Goal: Check status

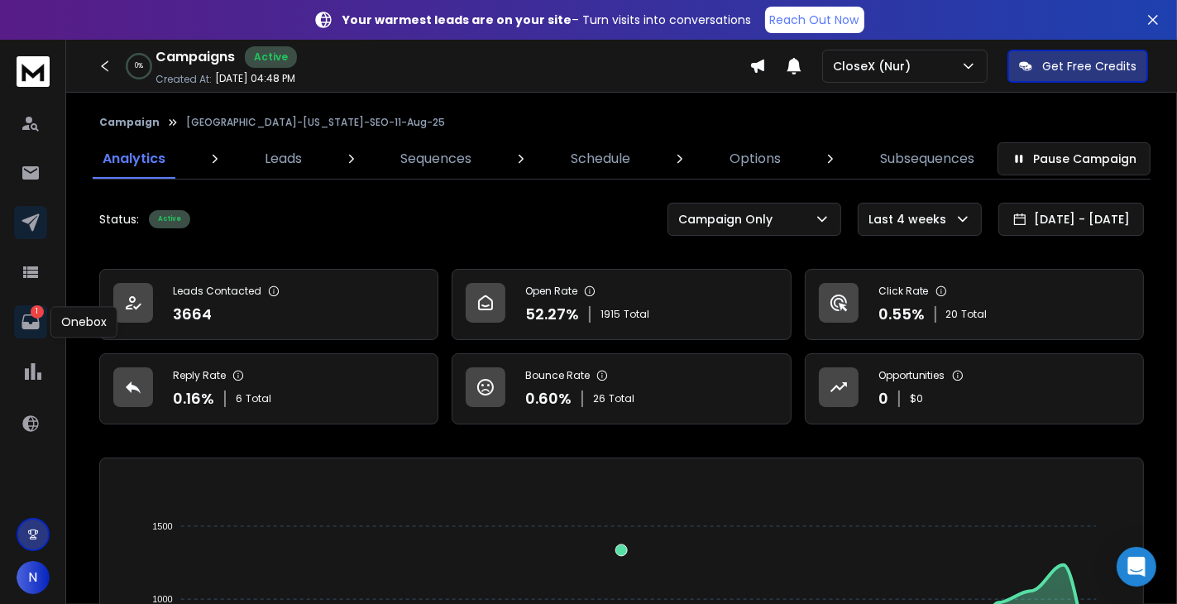
click at [28, 313] on icon at bounding box center [31, 322] width 20 height 20
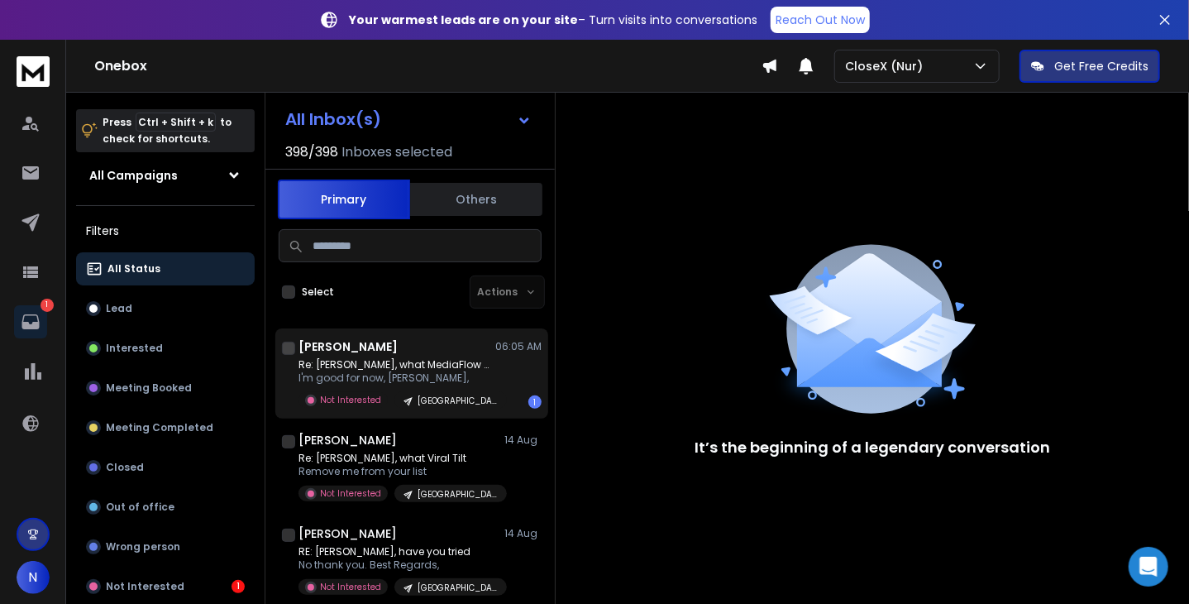
click at [361, 361] on p "Re: [PERSON_NAME], what MediaFlow might" at bounding box center [398, 364] width 198 height 13
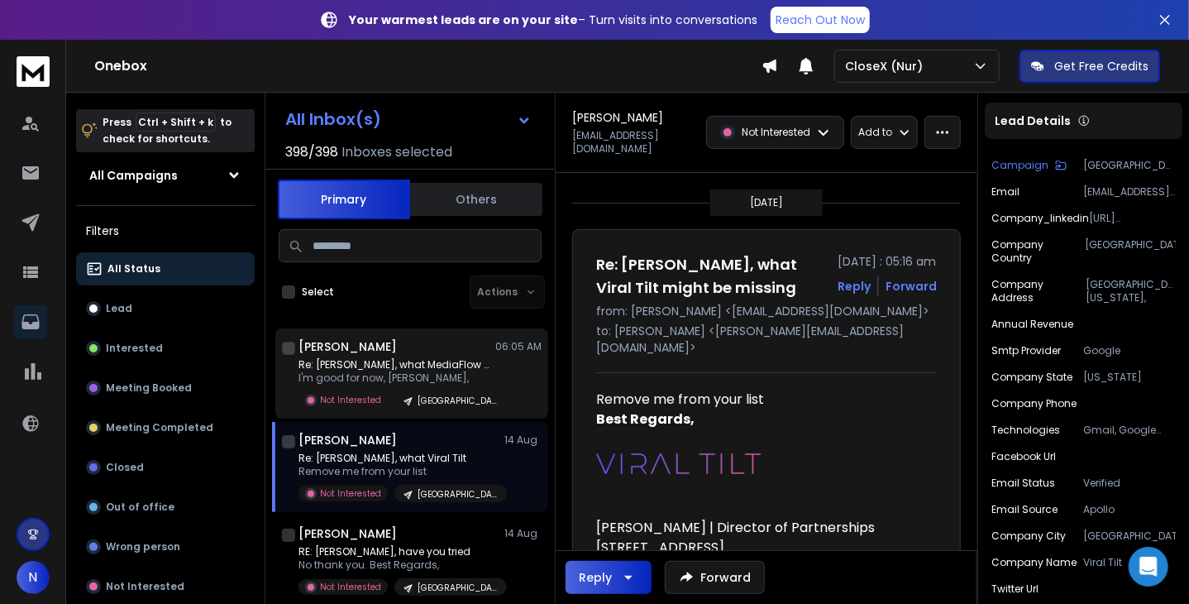
click at [353, 365] on p "Re: [PERSON_NAME], what MediaFlow might" at bounding box center [398, 364] width 198 height 13
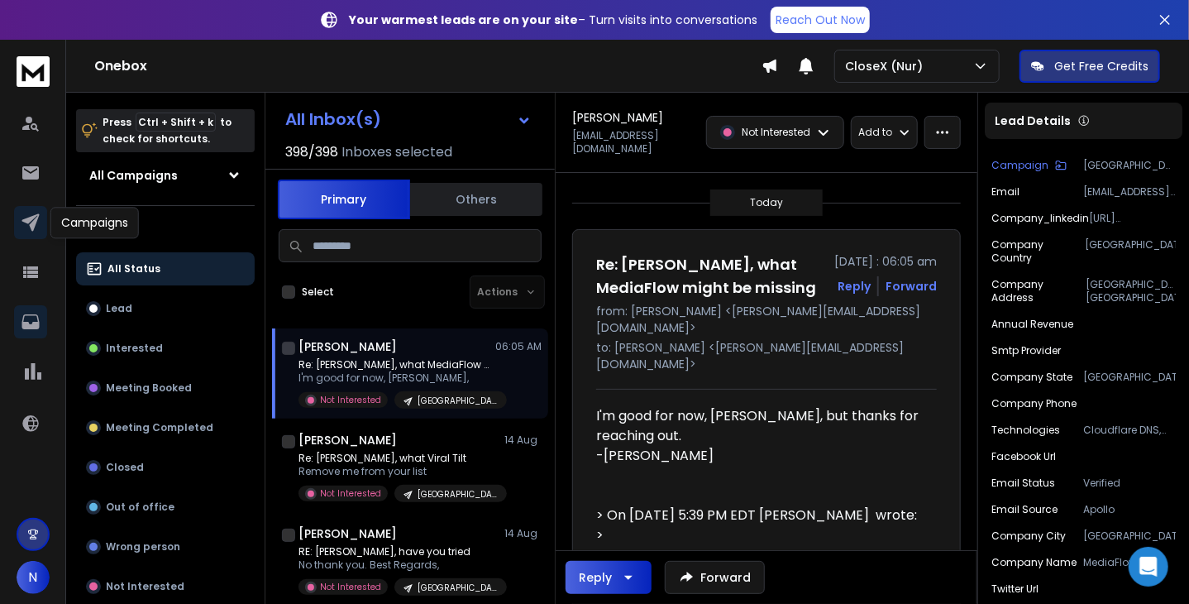
click at [28, 223] on icon at bounding box center [31, 223] width 20 height 20
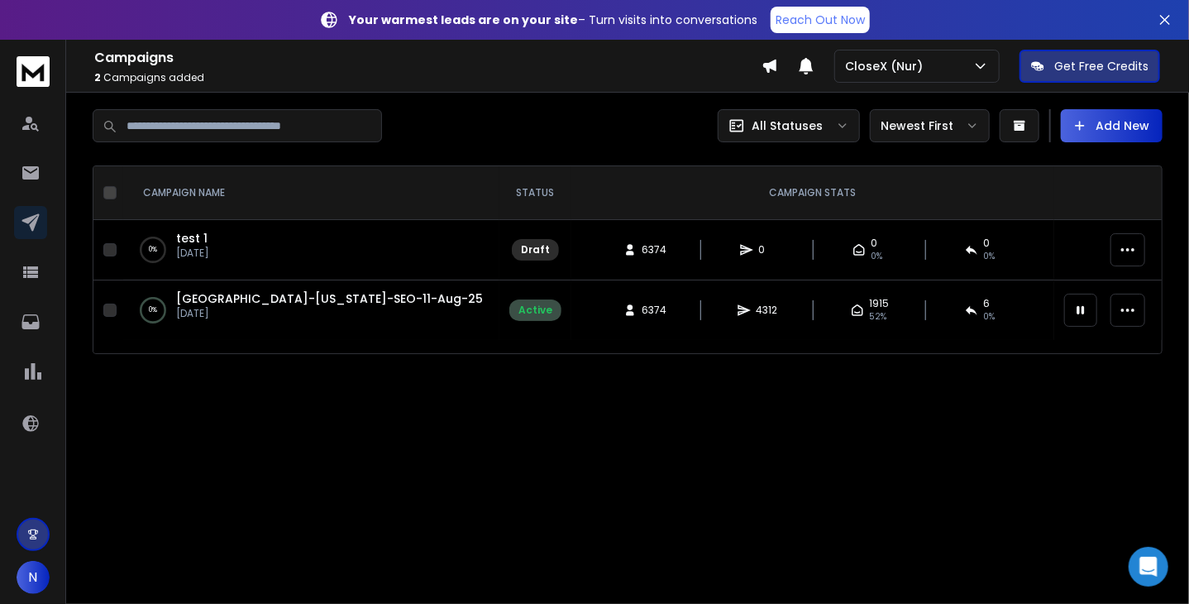
click at [271, 294] on span "[GEOGRAPHIC_DATA]-[US_STATE]-SEO-11-Aug-25" at bounding box center [329, 298] width 307 height 17
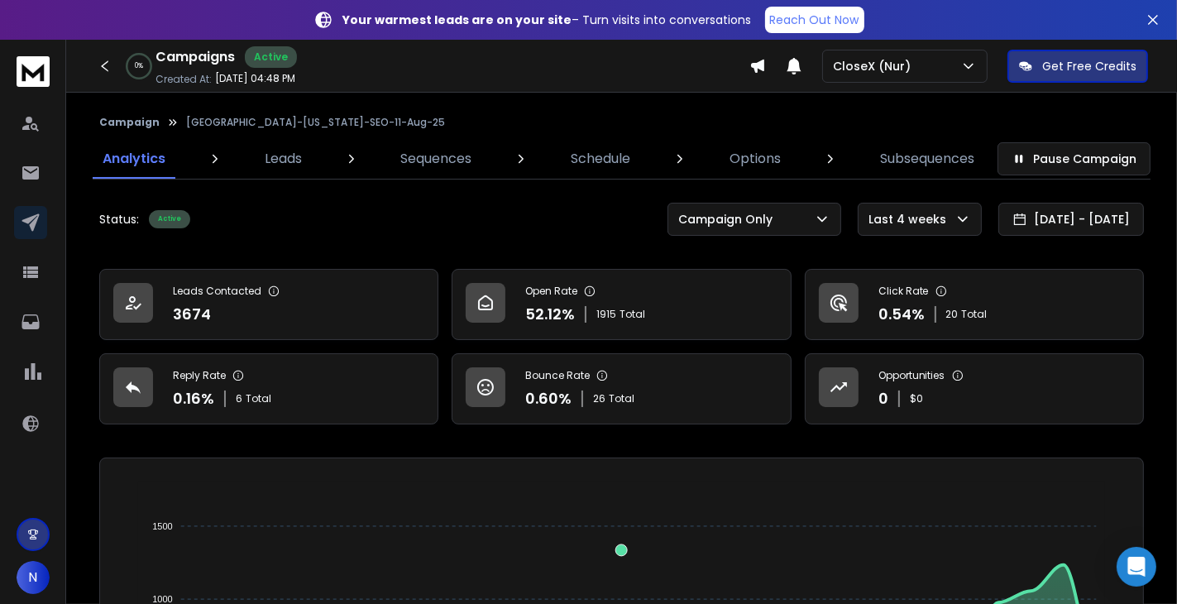
click at [516, 232] on div "Status: Active Pause Campaign Campaign Only Last 4 weeks [DATE] - [DATE]" at bounding box center [621, 219] width 1044 height 33
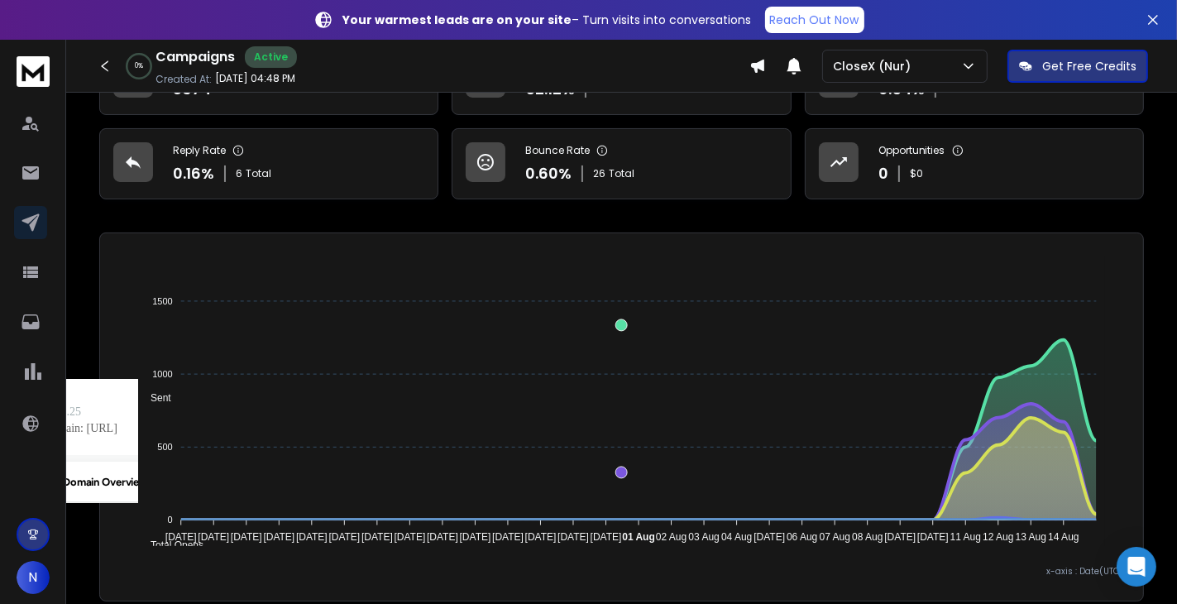
scroll to position [232, 0]
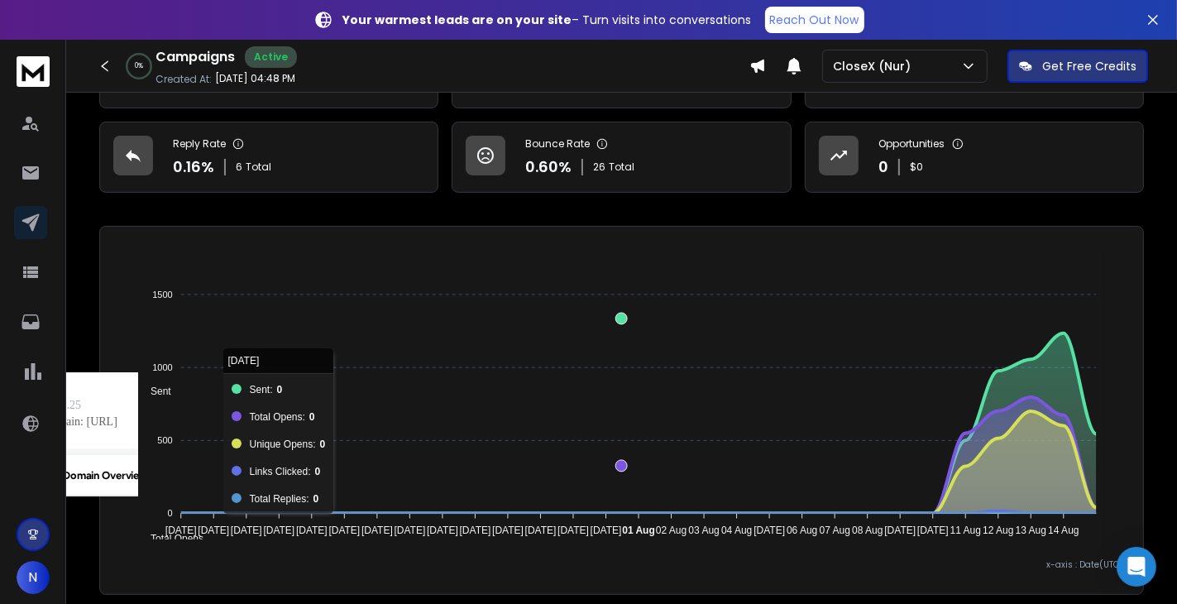
click at [93, 418] on div "Status: Active Pause Campaign Campaign Only Last 4 weeks [DATE] - [DATE] Leads …" at bounding box center [622, 479] width 1058 height 1030
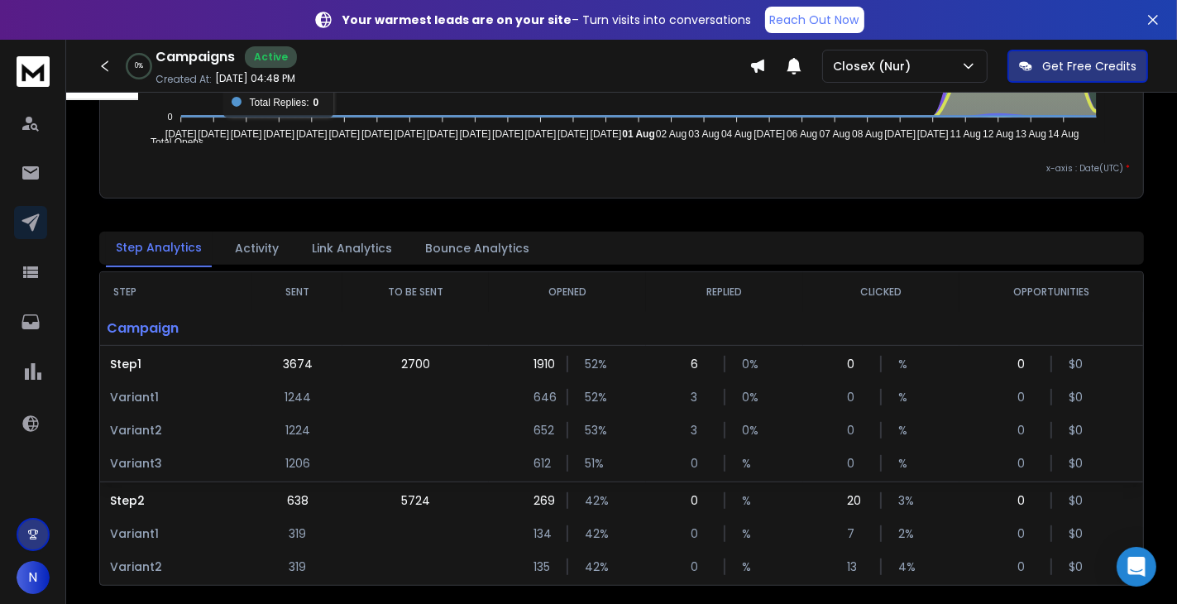
scroll to position [628, 0]
click at [93, 418] on div "Status: Active Pause Campaign Campaign Only Last 4 weeks [DATE] - [DATE] Leads …" at bounding box center [622, 83] width 1058 height 1030
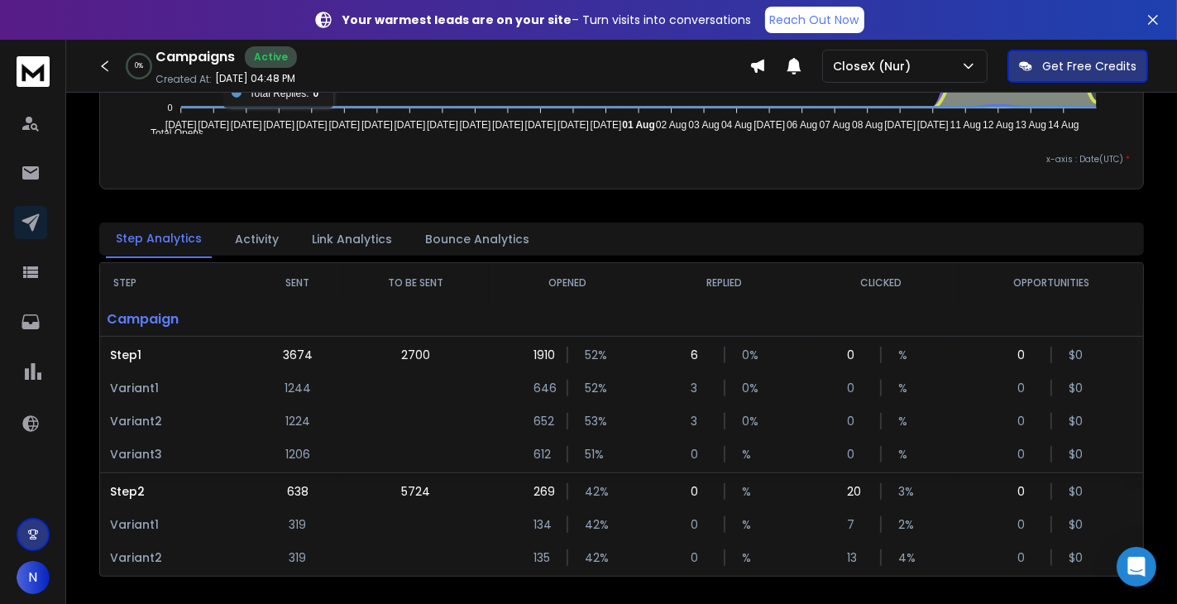
click at [582, 184] on div "Sent Total Opens Unique Opens Links Clicked Total Replies 1500 1500 1000 1000 5…" at bounding box center [621, 5] width 1044 height 369
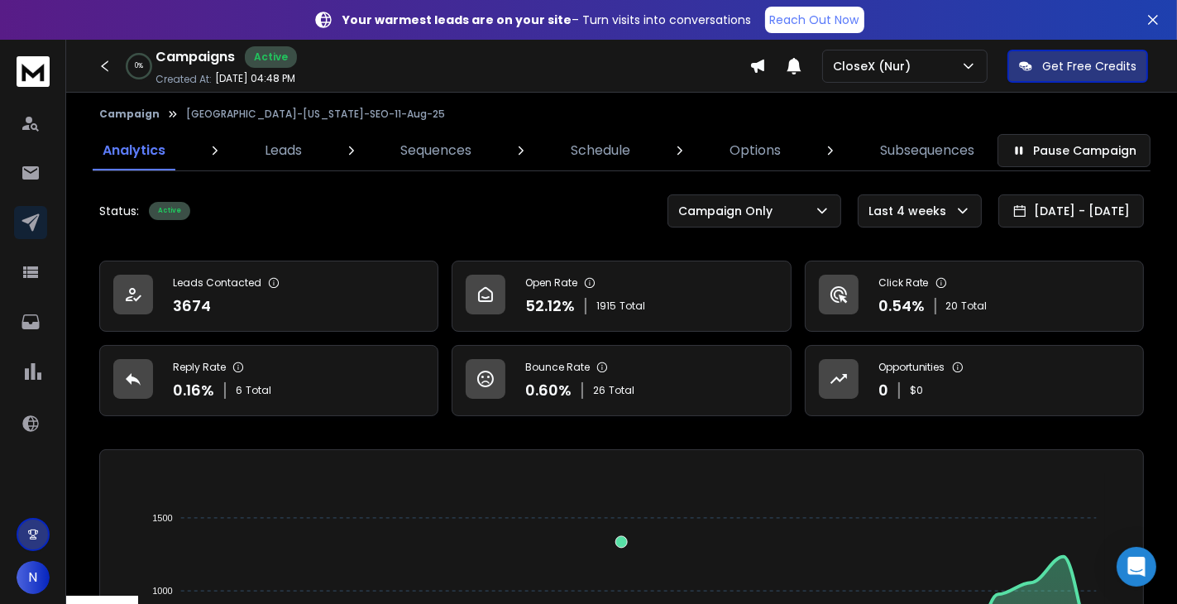
scroll to position [0, 0]
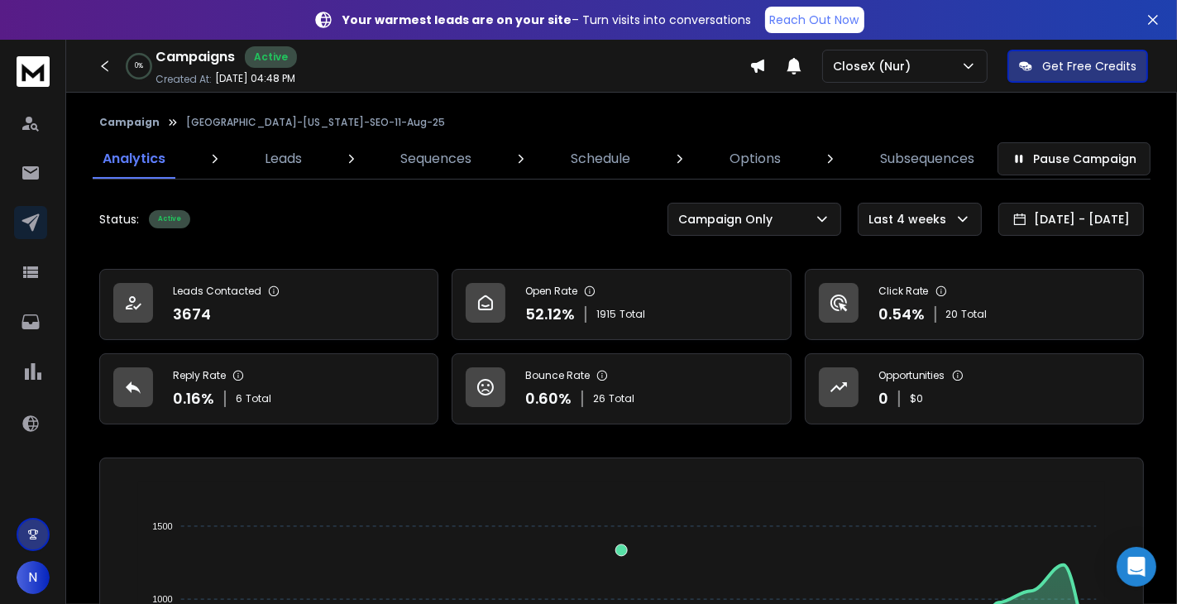
click at [551, 91] on div "0 % Campaigns Active Created At: [DATE] 04:48 PM CloseX (Nur) Get Free Credits" at bounding box center [588, 66] width 1177 height 53
